Goal: Navigation & Orientation: Understand site structure

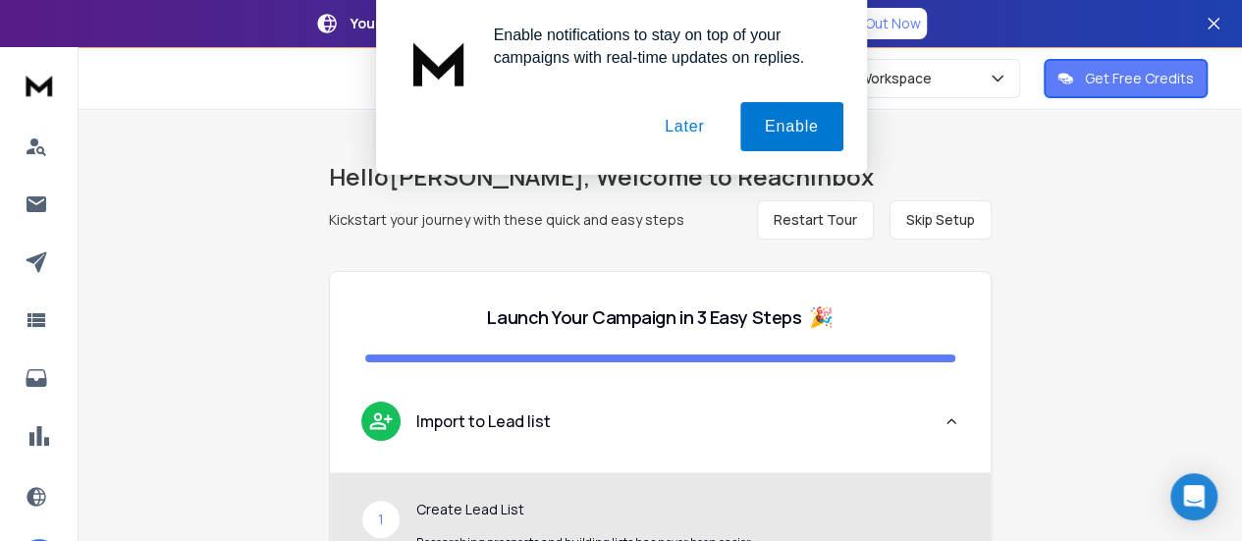
click at [699, 123] on button "Later" at bounding box center [684, 126] width 88 height 49
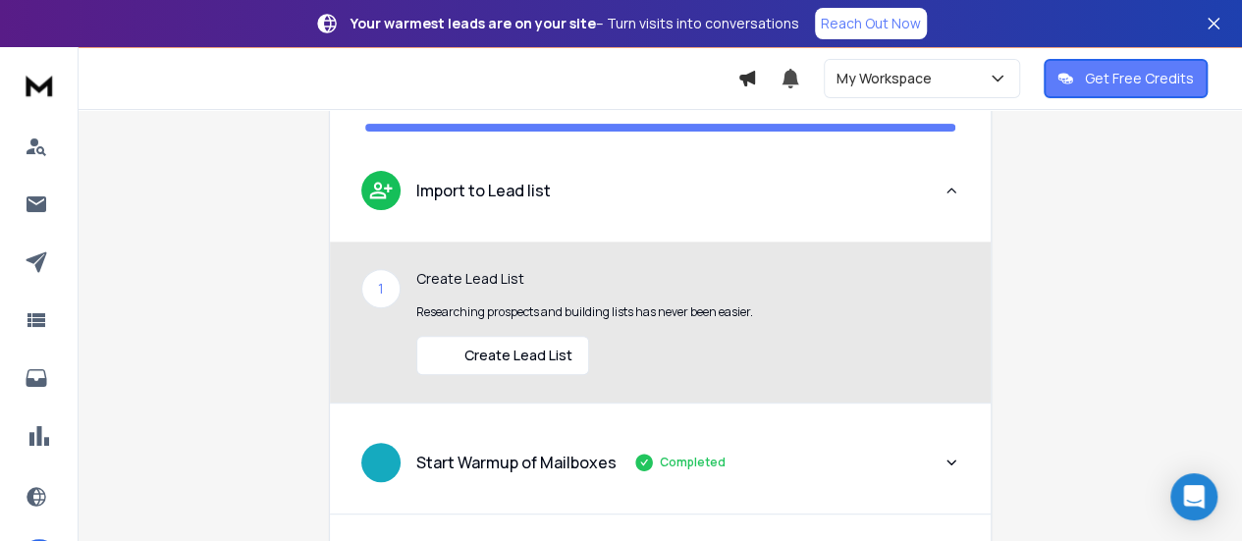
scroll to position [254, 0]
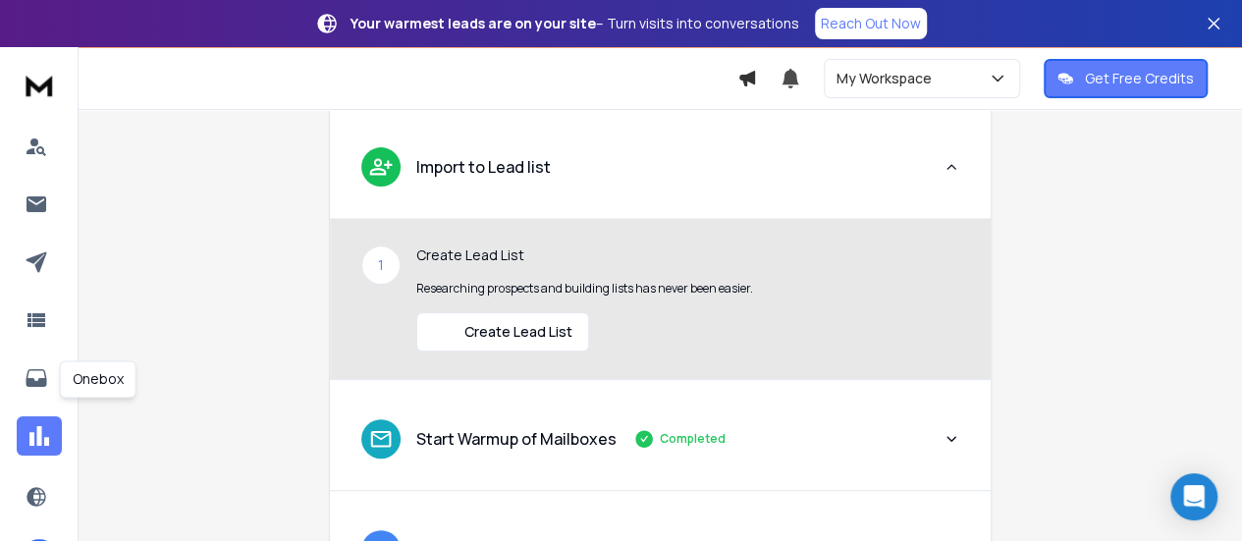
drag, startPoint x: 22, startPoint y: 354, endPoint x: 22, endPoint y: 453, distance: 98.2
click at [22, 453] on div at bounding box center [39, 325] width 45 height 397
click at [33, 390] on icon at bounding box center [37, 378] width 24 height 24
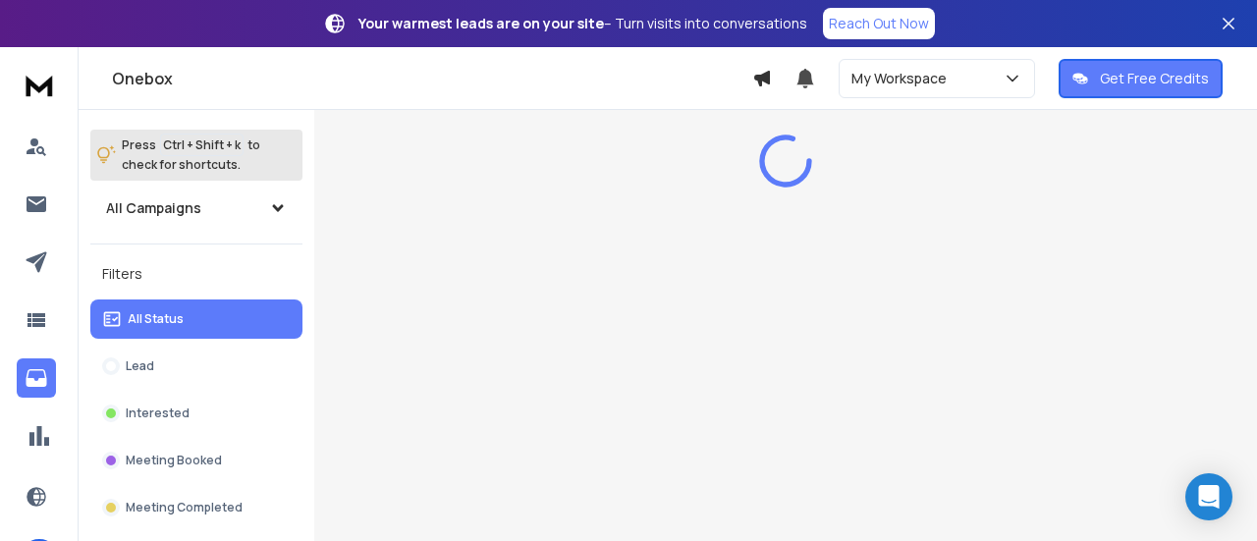
click at [569, 325] on div "Press Ctrl + Shift + k to check for shortcuts. All Campaigns All Campaigns Filt…" at bounding box center [668, 380] width 1178 height 541
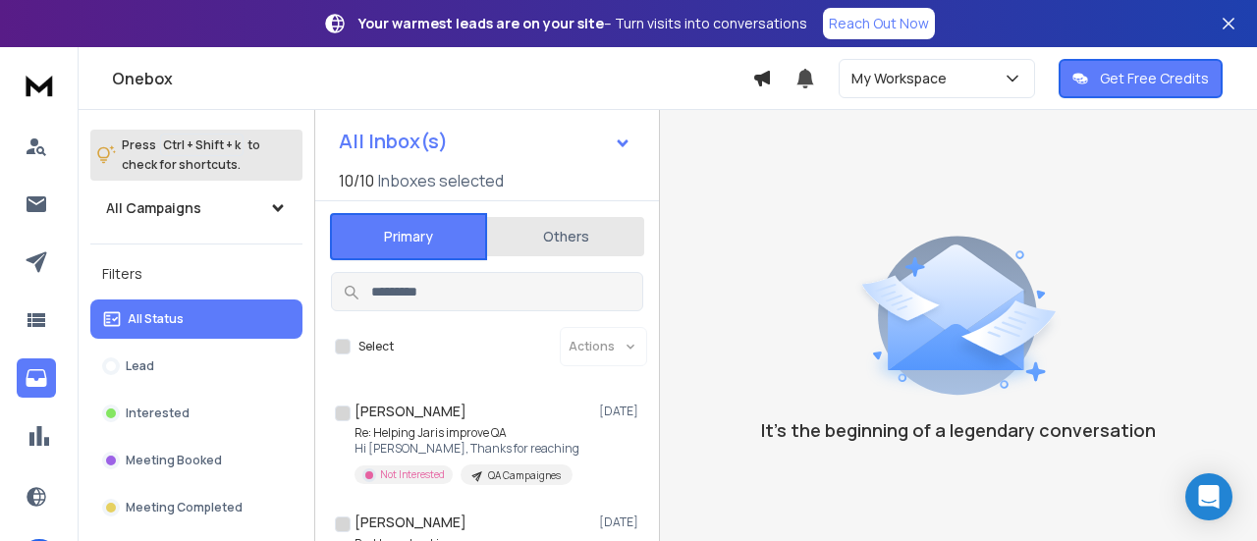
click at [1218, 27] on div "Your warmest leads are on your site – Turn visits into conversations Reach Out …" at bounding box center [628, 23] width 1257 height 47
click at [1223, 27] on icon at bounding box center [1229, 24] width 18 height 18
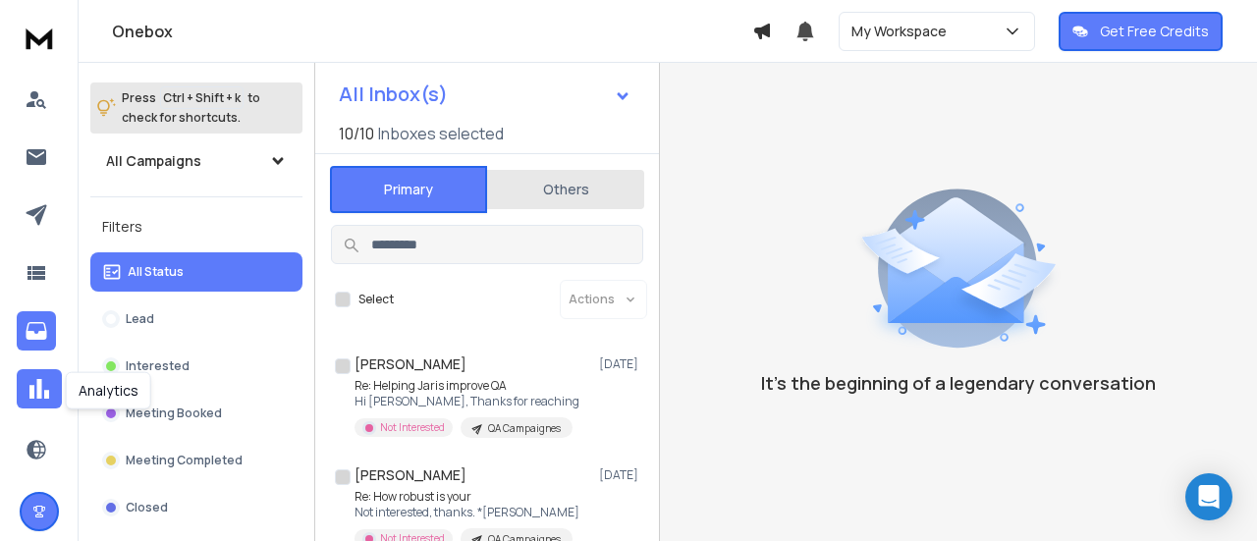
click at [39, 401] on icon at bounding box center [39, 388] width 29 height 29
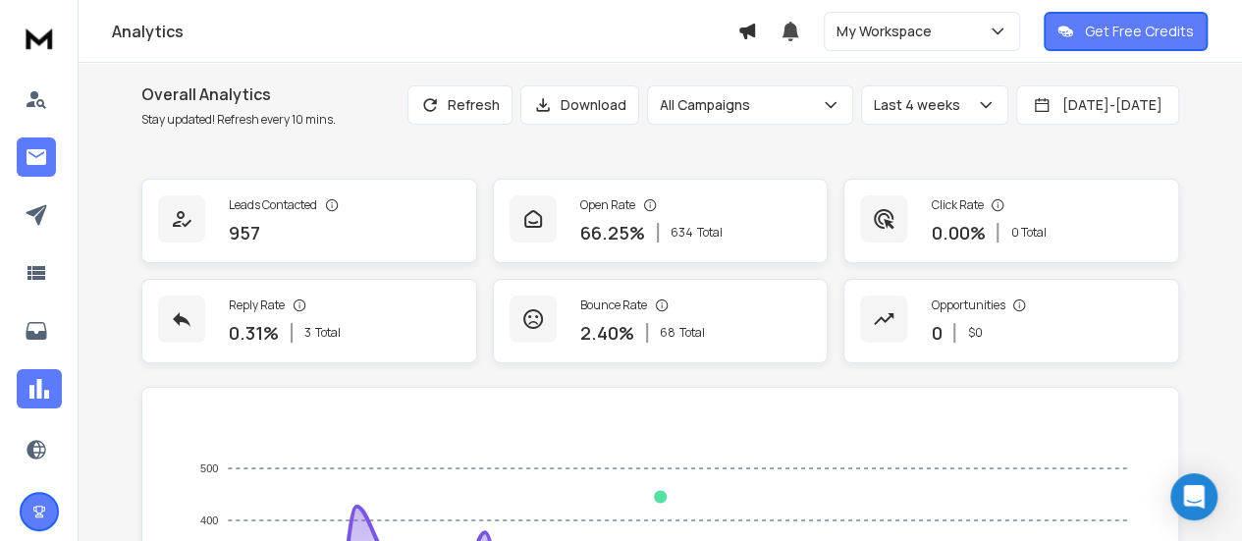
drag, startPoint x: 0, startPoint y: 167, endPoint x: 41, endPoint y: 156, distance: 42.6
click at [41, 156] on div "MK" at bounding box center [39, 270] width 79 height 541
click at [41, 156] on icon at bounding box center [37, 157] width 20 height 16
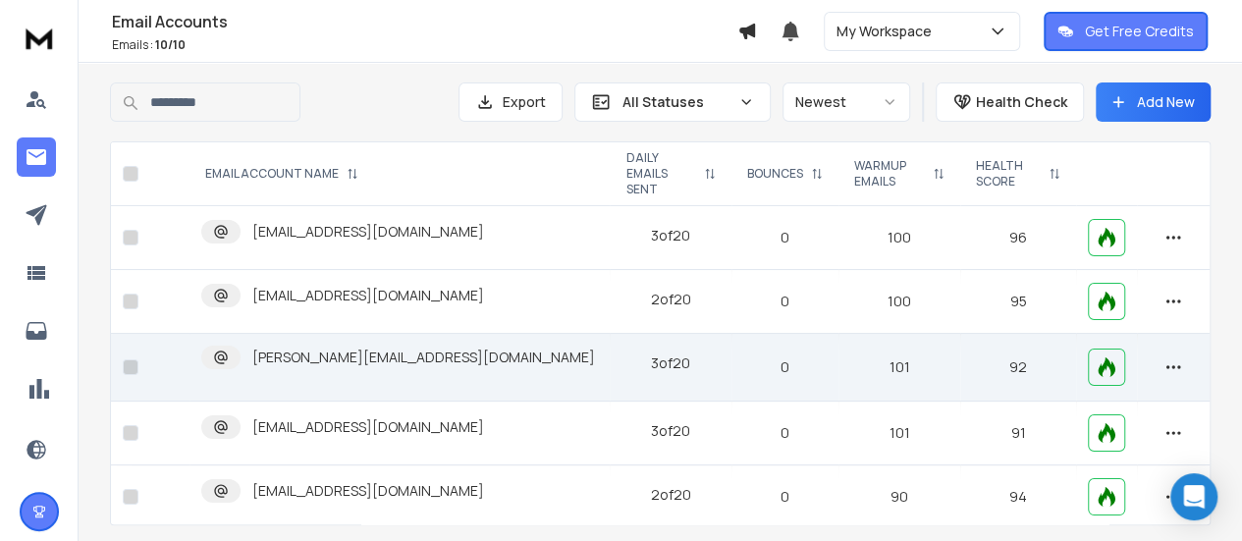
scroll to position [330, 0]
